Goal: Task Accomplishment & Management: Complete application form

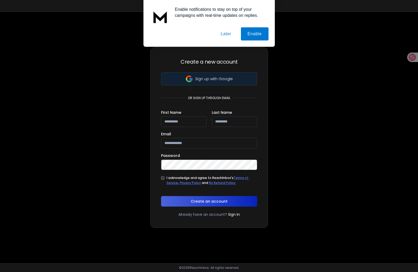
click at [232, 82] on button "Sign up with Google" at bounding box center [209, 78] width 96 height 13
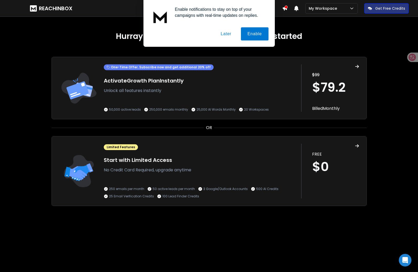
click at [227, 34] on button "Later" at bounding box center [226, 33] width 24 height 13
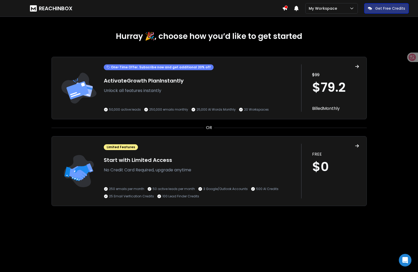
click at [228, 35] on h1 "Hurray 🎉, choose how you’d like to get started" at bounding box center [210, 36] width 316 height 9
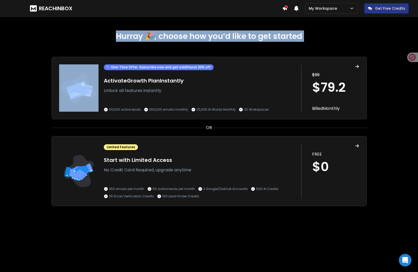
click at [228, 35] on h1 "Hurray 🎉, choose how you’d like to get started" at bounding box center [210, 36] width 316 height 9
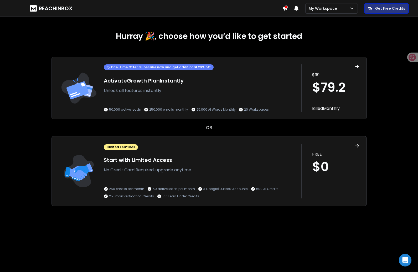
click at [218, 47] on div "Hurray 🎉, choose how you’d like to get started One-Time Offer. Subscribe now an…" at bounding box center [210, 119] width 316 height 175
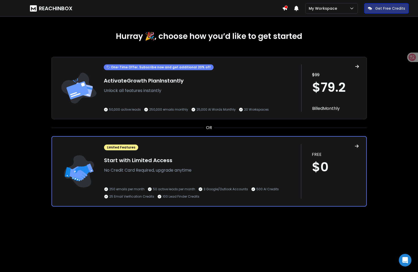
click at [153, 144] on div "Limited Features" at bounding box center [200, 147] width 192 height 6
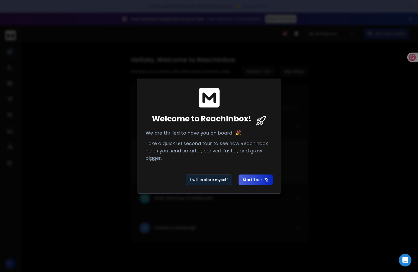
click at [209, 182] on button "I will explore myself" at bounding box center [209, 180] width 47 height 11
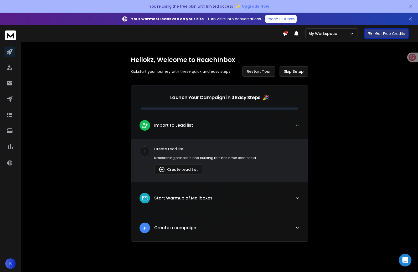
click at [114, 105] on div "Hello kz , Welcome to ReachInbox Kickstart your journey with these quick and ea…" at bounding box center [219, 148] width 381 height 203
click at [192, 120] on button "Import to Lead list" at bounding box center [219, 127] width 177 height 23
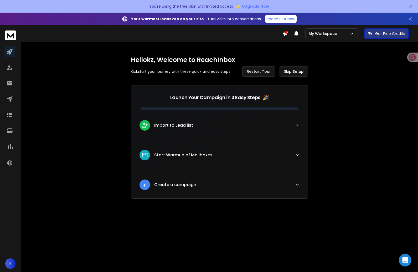
click at [191, 125] on p "Import to Lead list" at bounding box center [173, 125] width 39 height 6
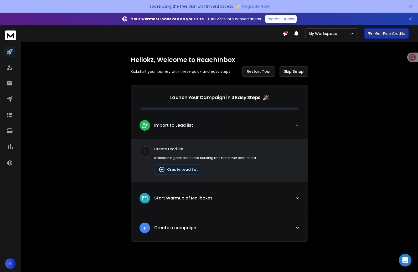
click at [176, 166] on button "Create Lead List" at bounding box center [178, 169] width 48 height 11
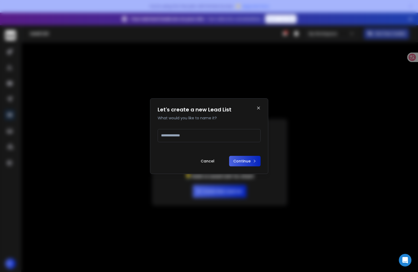
click at [204, 134] on input at bounding box center [209, 135] width 103 height 13
type input "***"
click at [245, 164] on button "Continue" at bounding box center [245, 161] width 32 height 11
